Goal: Task Accomplishment & Management: Manage account settings

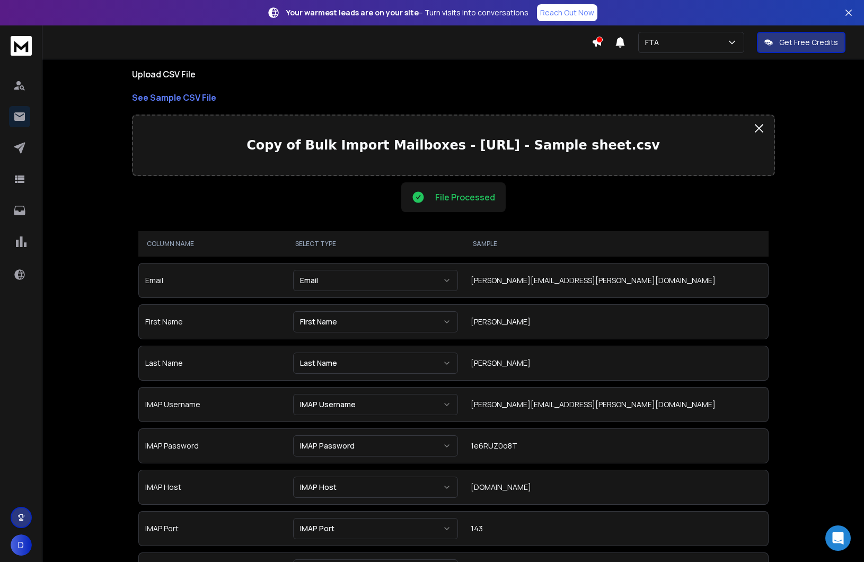
scroll to position [1886, 0]
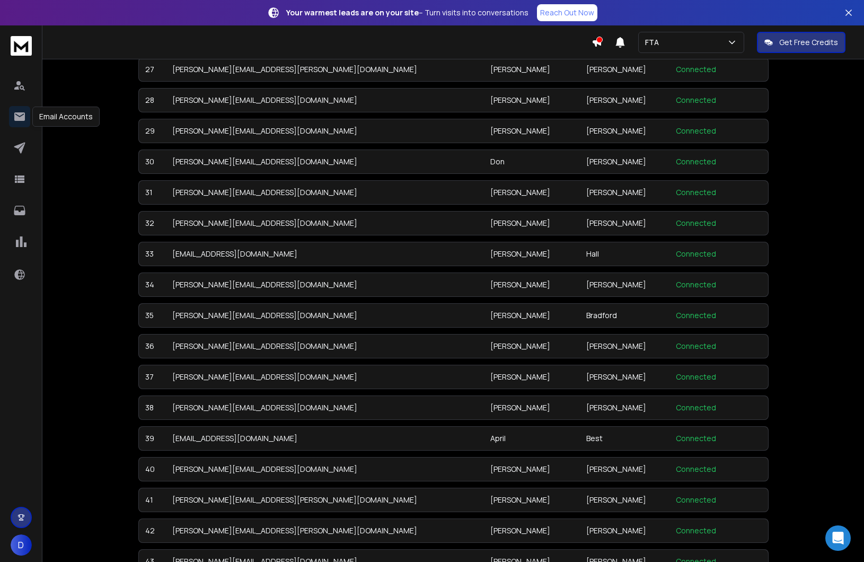
click at [22, 119] on icon at bounding box center [19, 116] width 11 height 8
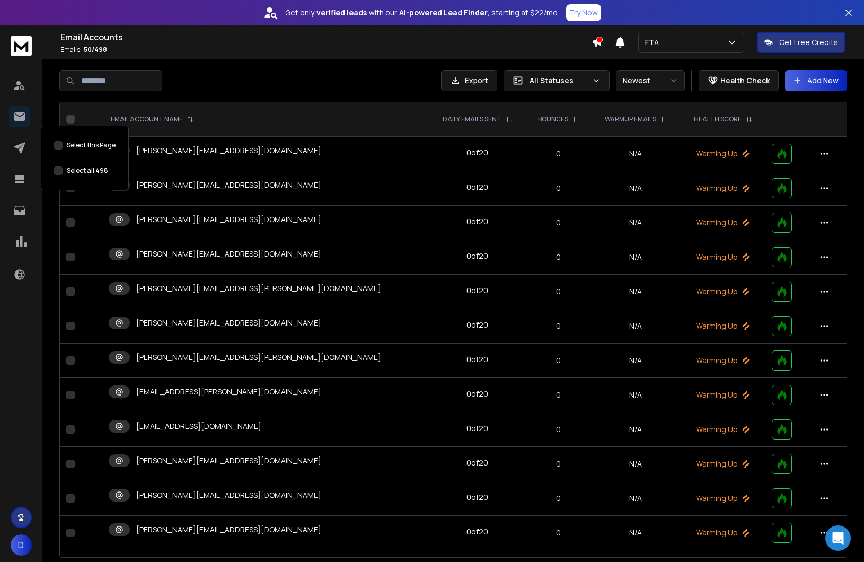
click at [71, 118] on button "Select this Page" at bounding box center [70, 119] width 8 height 8
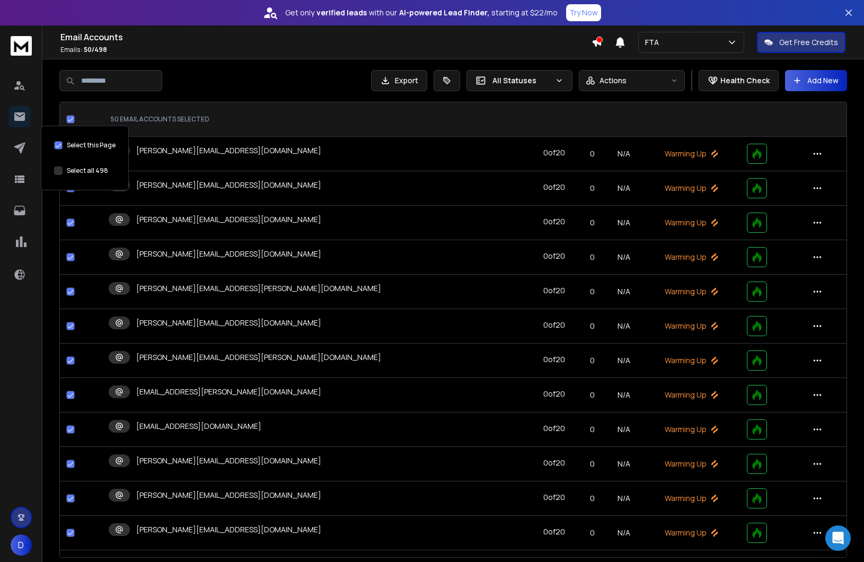
click at [85, 171] on label "Select all 498" at bounding box center [87, 170] width 41 height 8
click at [58, 170] on button "Select this Page" at bounding box center [58, 170] width 8 height 8
click at [637, 84] on div "Actions" at bounding box center [626, 80] width 81 height 11
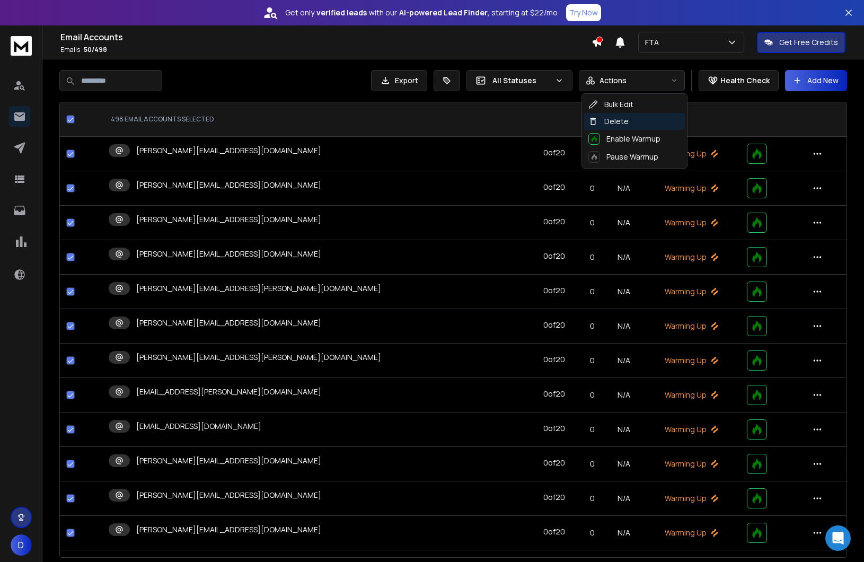
click at [627, 120] on div "Delete" at bounding box center [634, 121] width 101 height 17
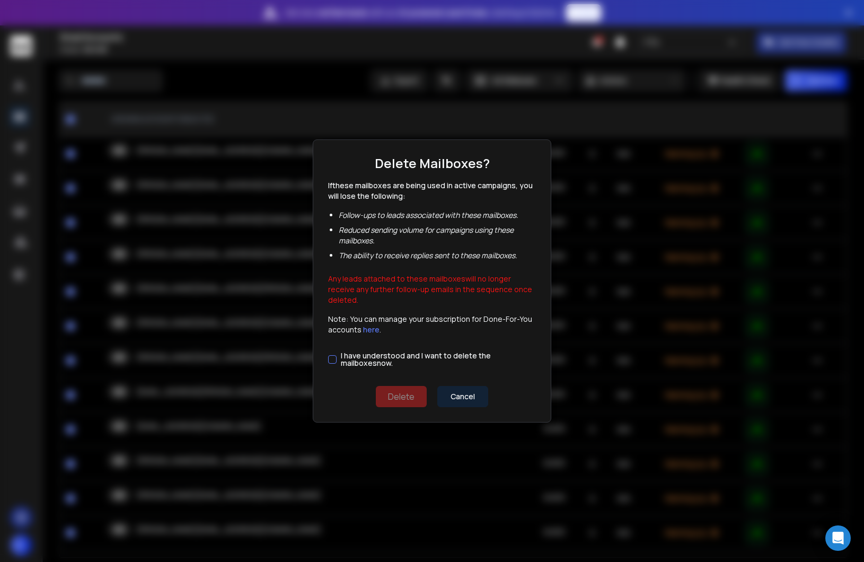
click at [334, 355] on button "I have understood and I want to delete the mailbox es now." at bounding box center [332, 359] width 8 height 8
click at [468, 392] on button "Cancel" at bounding box center [462, 396] width 51 height 21
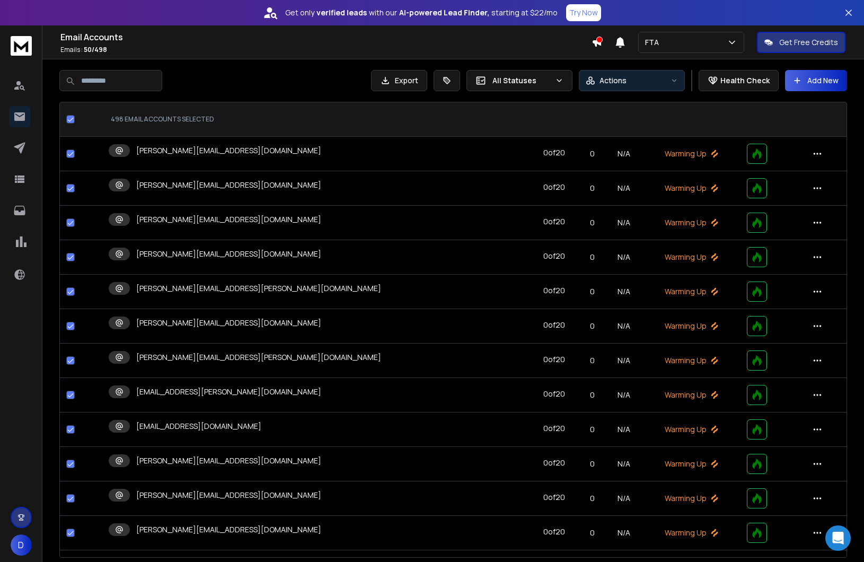
click at [619, 83] on p "Actions" at bounding box center [612, 80] width 27 height 11
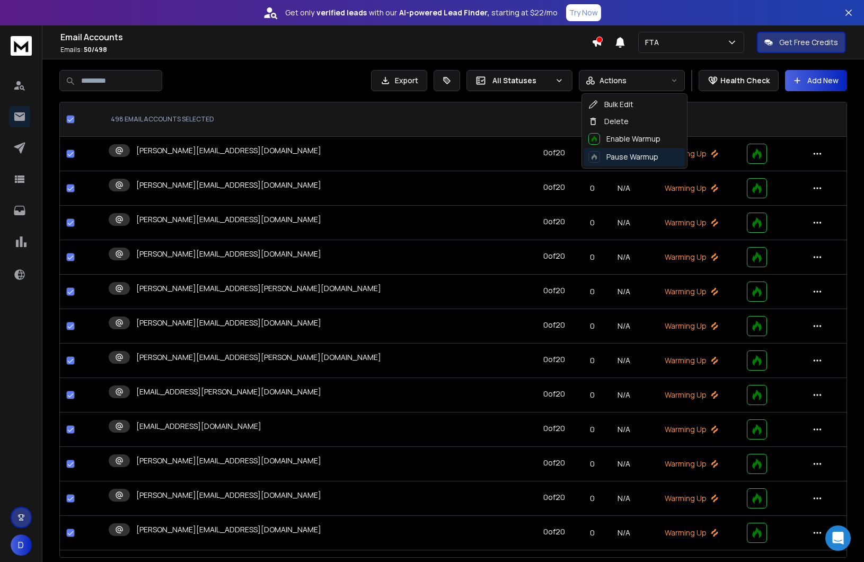
drag, startPoint x: 631, startPoint y: 104, endPoint x: 637, endPoint y: 156, distance: 52.8
click at [637, 156] on div "Bulk Edit Delete Enable Warmup Pause Warmup" at bounding box center [634, 131] width 101 height 70
click at [637, 156] on div "Pause Warmup" at bounding box center [623, 157] width 70 height 12
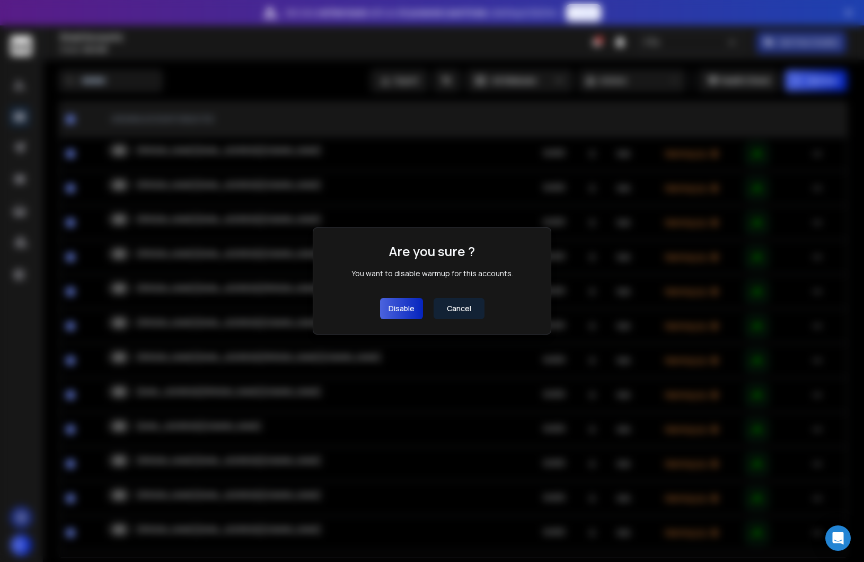
click at [401, 314] on button "Disable" at bounding box center [401, 308] width 43 height 21
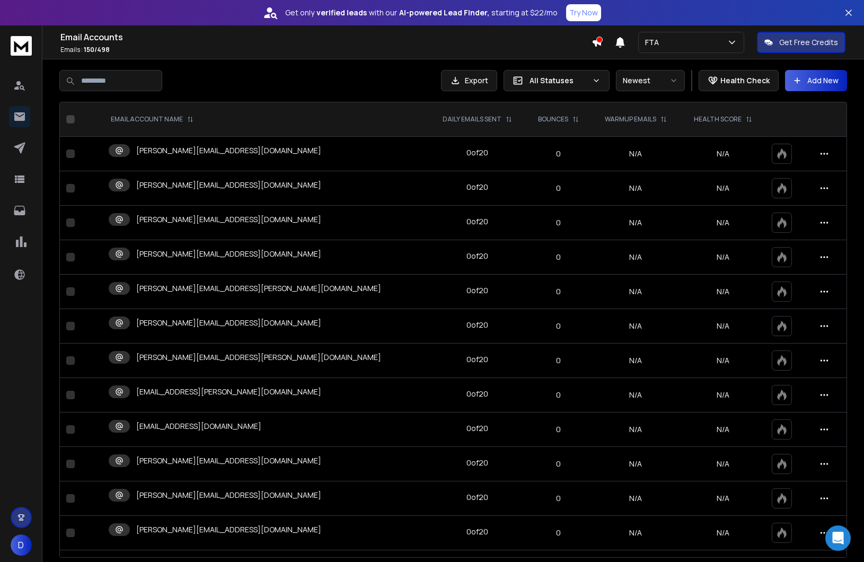
scroll to position [1, 0]
click at [263, 153] on div "[PERSON_NAME][EMAIL_ADDRESS][DOMAIN_NAME]" at bounding box center [266, 150] width 314 height 13
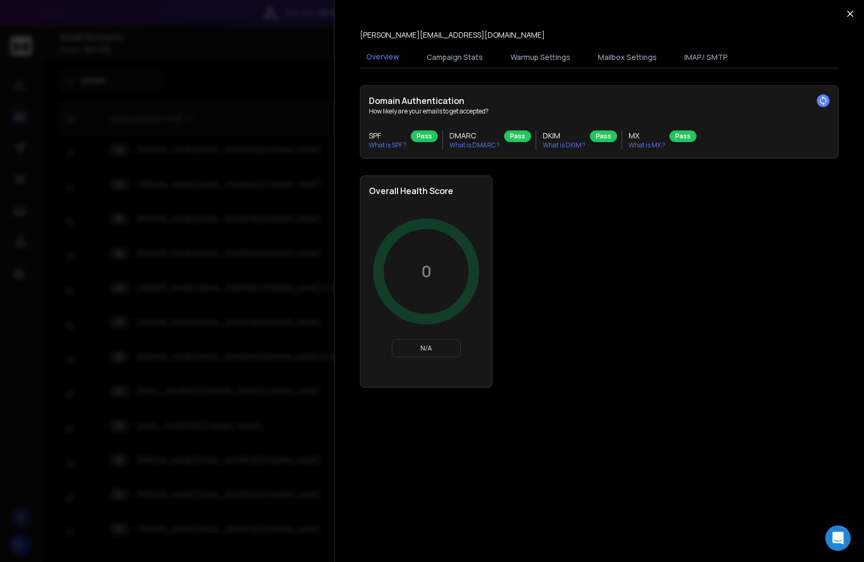
click at [850, 13] on icon "button" at bounding box center [850, 13] width 11 height 11
